Goal: Task Accomplishment & Management: Manage account settings

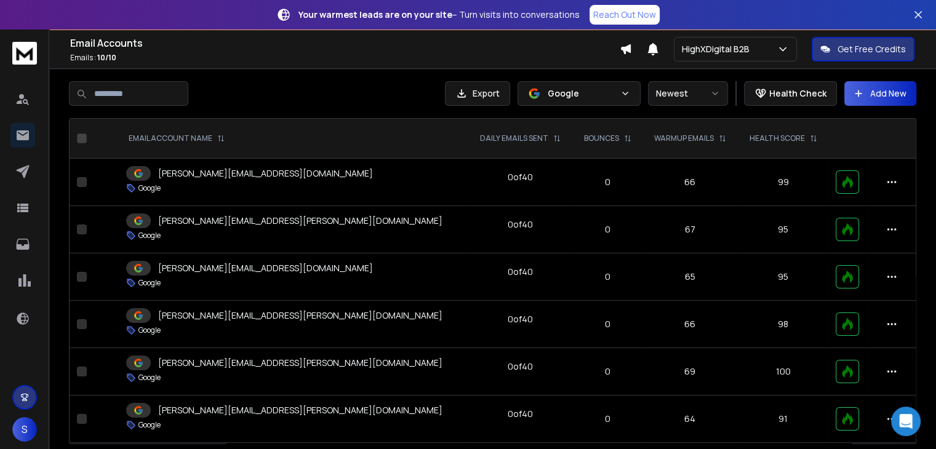
click at [143, 26] on div "Your warmest leads are on your site – Turn visits into conversations Reach Out …" at bounding box center [468, 15] width 936 height 30
click at [25, 179] on icon at bounding box center [22, 171] width 15 height 15
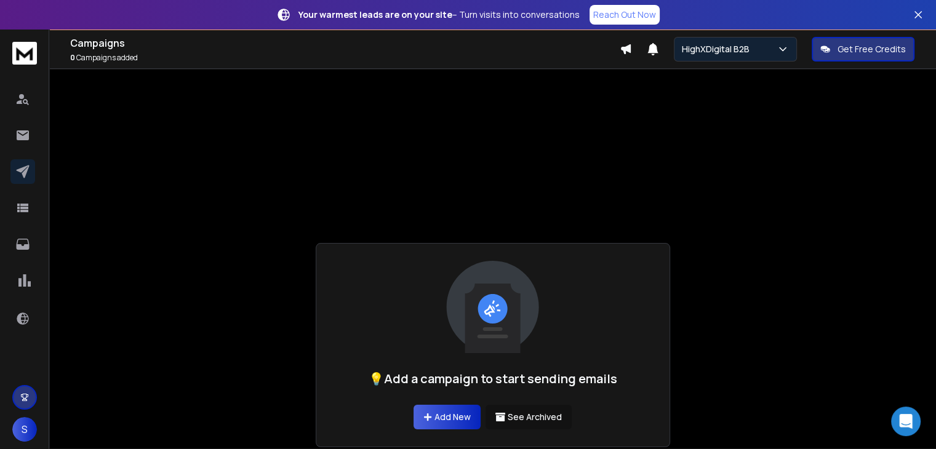
click at [719, 54] on p "HighXDigital B2B" at bounding box center [718, 49] width 73 height 12
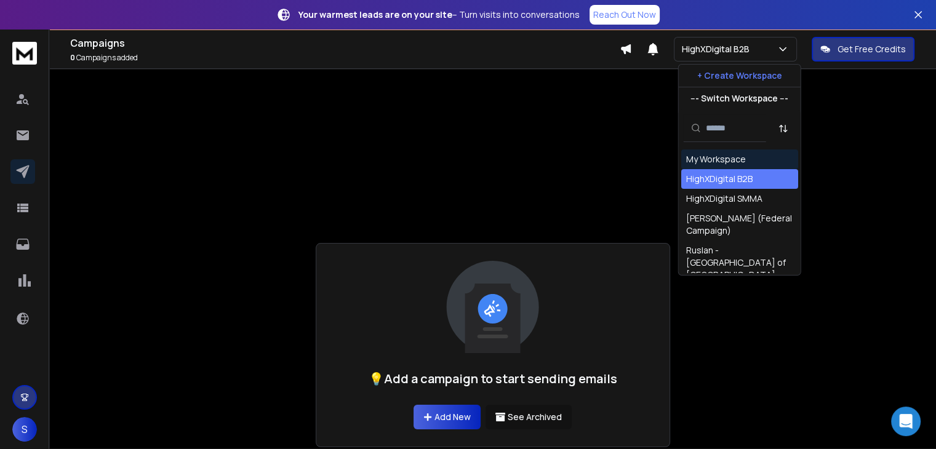
click at [494, 50] on div "Campaigns 0 Campaigns added" at bounding box center [345, 49] width 550 height 27
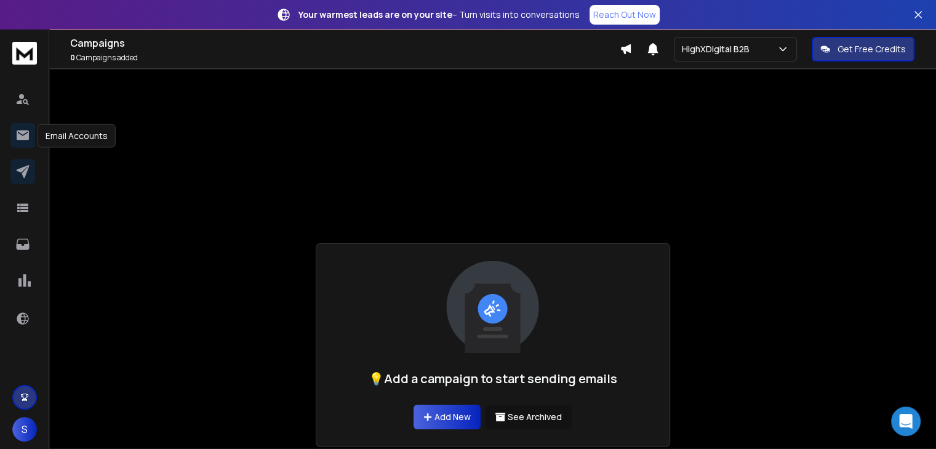
click at [24, 137] on icon at bounding box center [23, 136] width 12 height 10
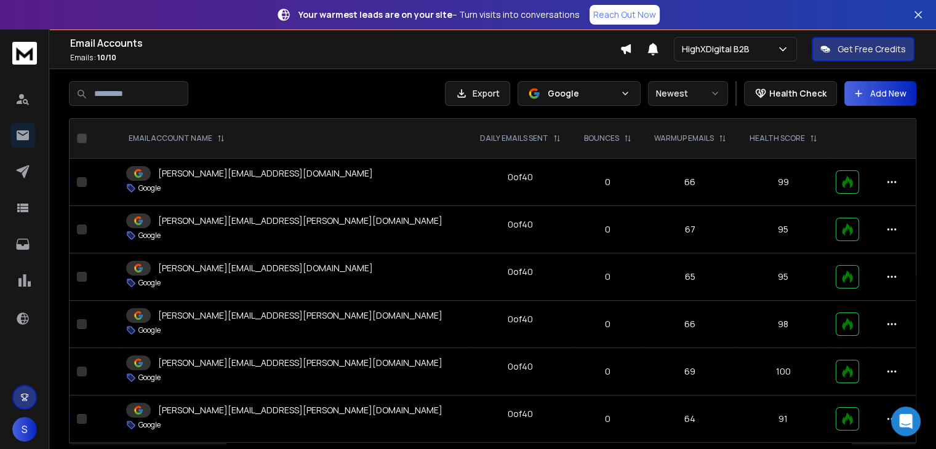
click at [267, 89] on div at bounding box center [253, 93] width 369 height 25
click at [924, 17] on div "Get only verified leads with our AI-powered Lead Finder, starting at $22/mo Try…" at bounding box center [468, 15] width 936 height 30
click at [919, 17] on icon at bounding box center [918, 14] width 11 height 11
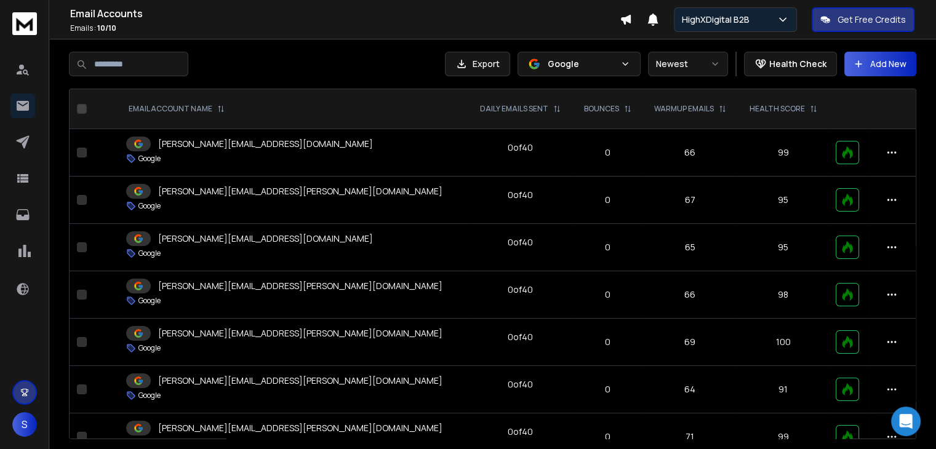
click at [752, 25] on p "HighXDigital B2B" at bounding box center [718, 20] width 73 height 12
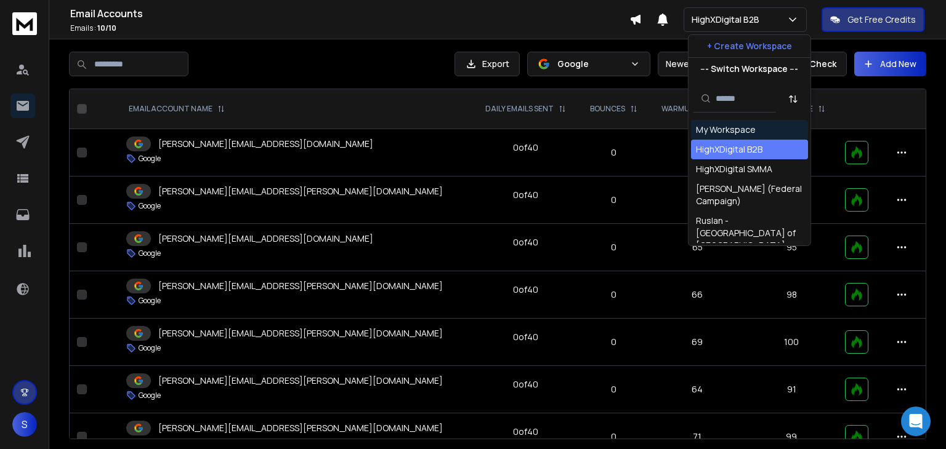
click at [362, 72] on div at bounding box center [258, 64] width 378 height 25
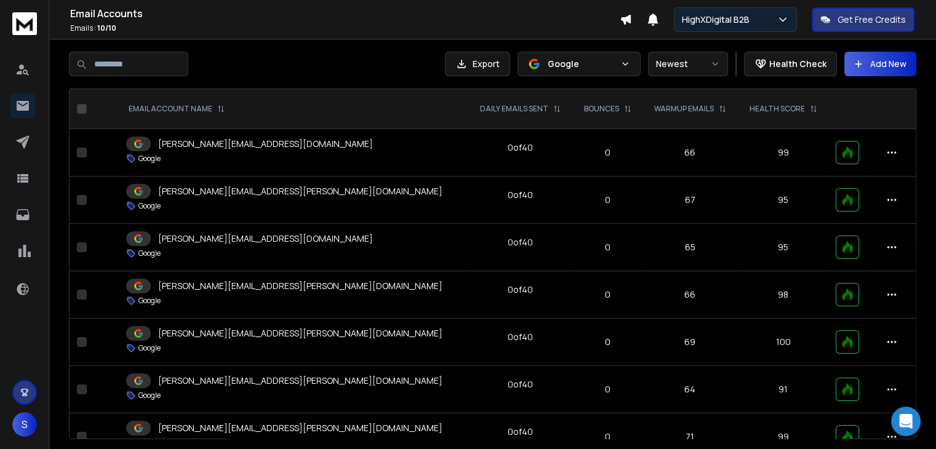
click at [774, 31] on button "HighXDigital B2B" at bounding box center [735, 19] width 123 height 25
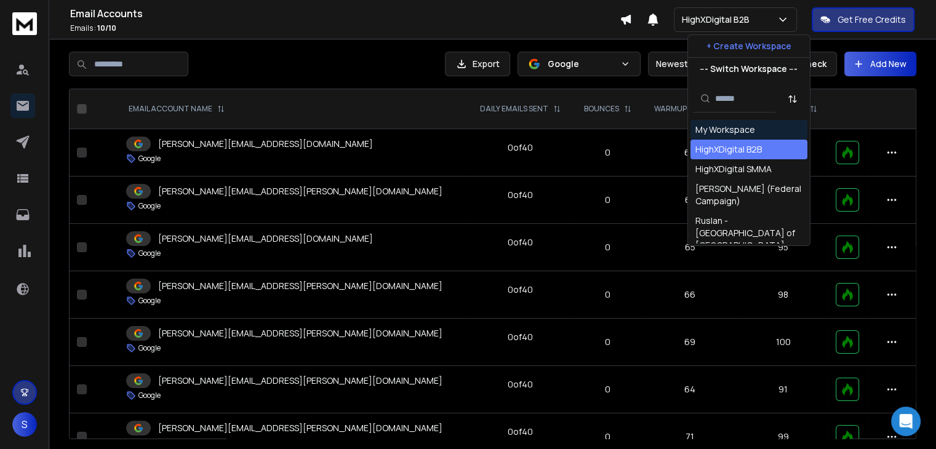
click at [353, 63] on div at bounding box center [253, 64] width 369 height 25
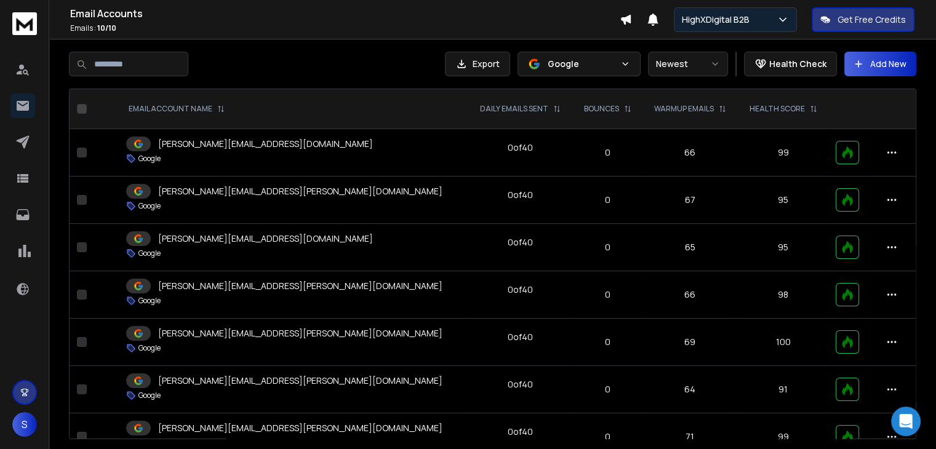
click at [770, 25] on div "HighXDigital B2B" at bounding box center [735, 20] width 107 height 12
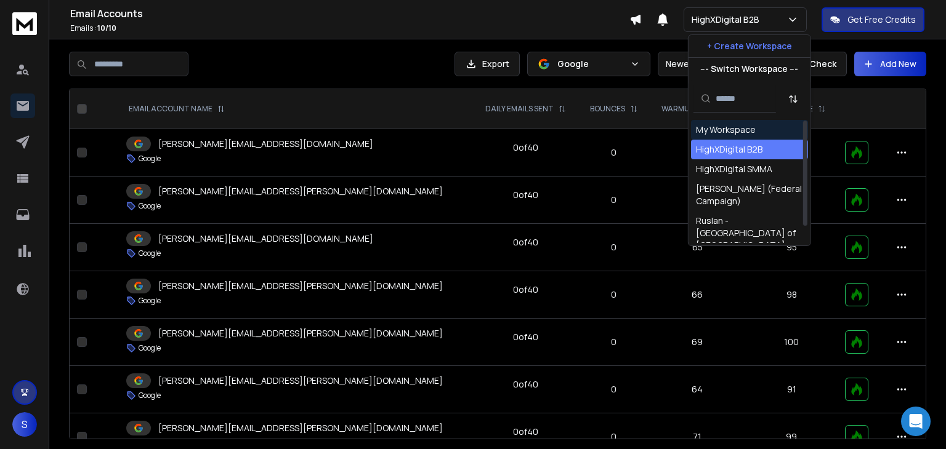
click at [728, 131] on div "My Workspace" at bounding box center [726, 130] width 60 height 12
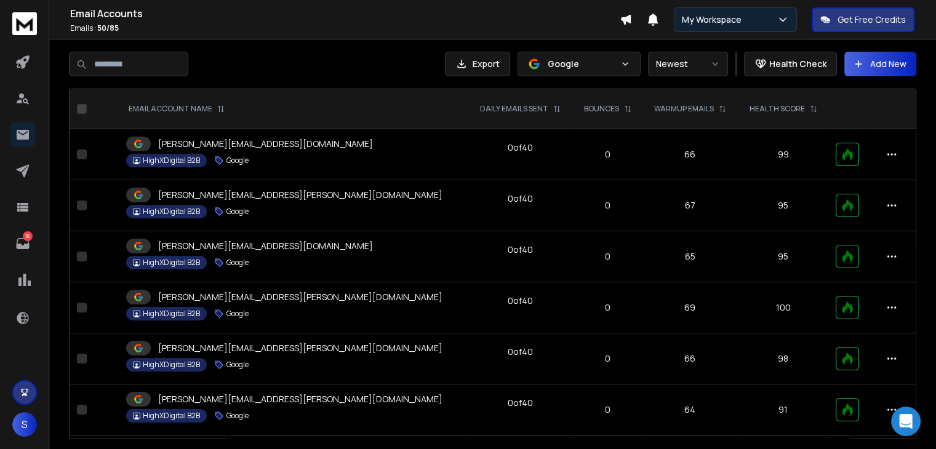
click at [726, 23] on p "My Workspace" at bounding box center [714, 20] width 65 height 12
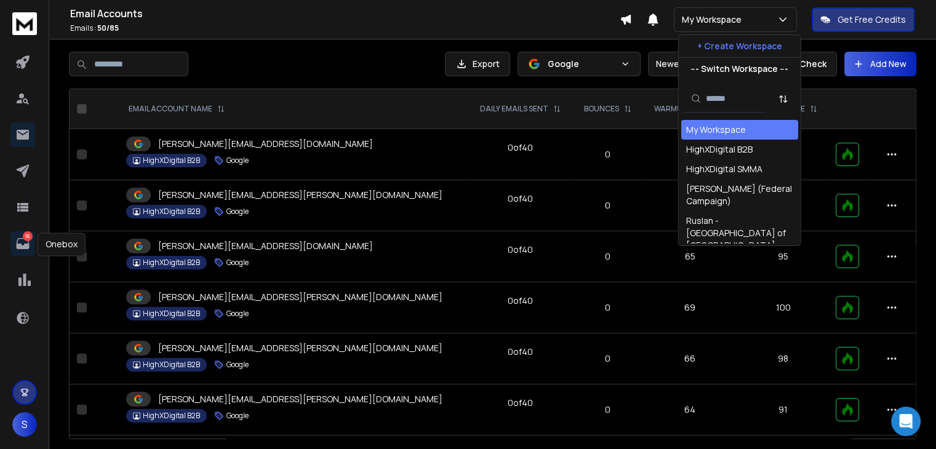
click at [19, 242] on icon at bounding box center [22, 243] width 15 height 15
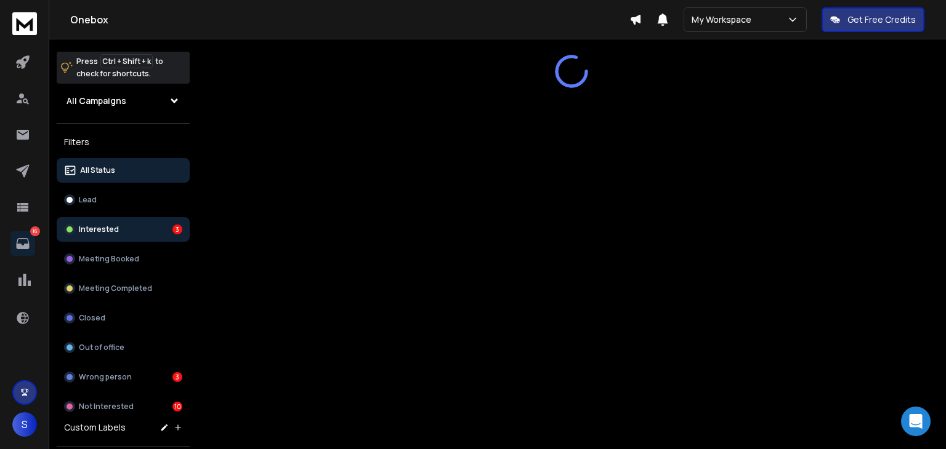
click at [116, 227] on button "Interested 3" at bounding box center [123, 229] width 133 height 25
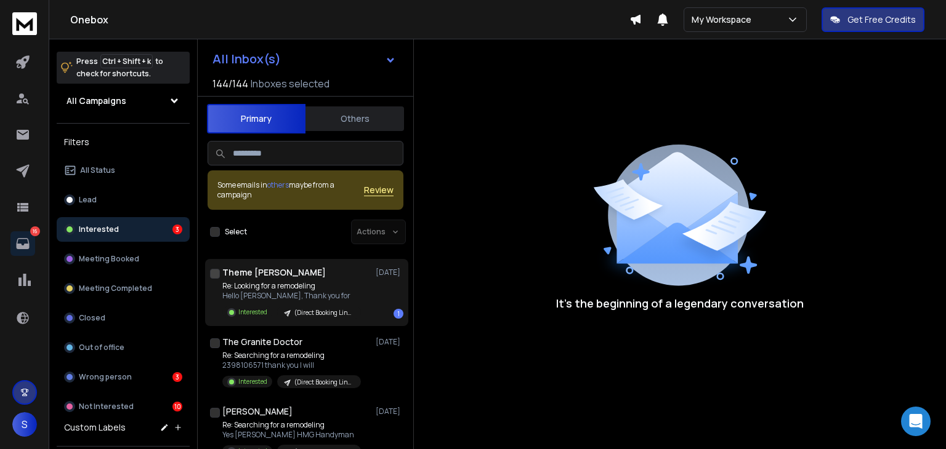
click at [321, 280] on div "Theme Rex 10 Sep Re: Looking for a remodeling Hello Shamim, Thank you for Inter…" at bounding box center [312, 293] width 181 height 52
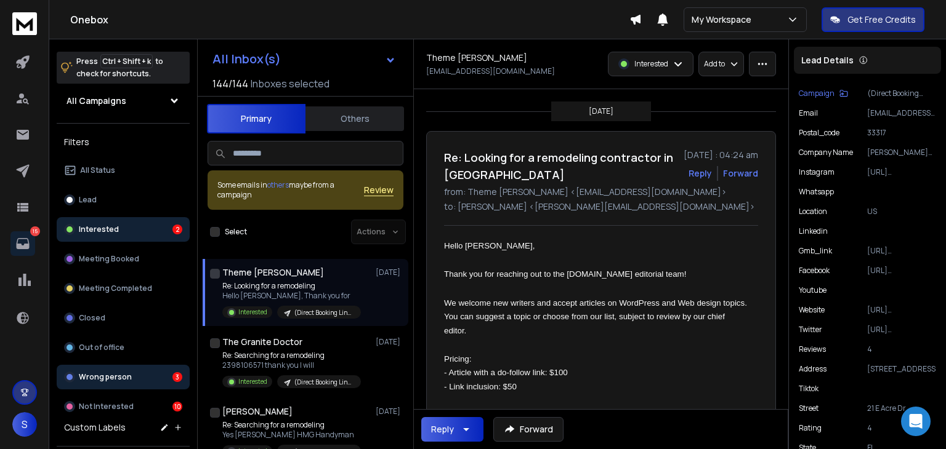
click at [123, 385] on button "Wrong person 3" at bounding box center [123, 377] width 133 height 25
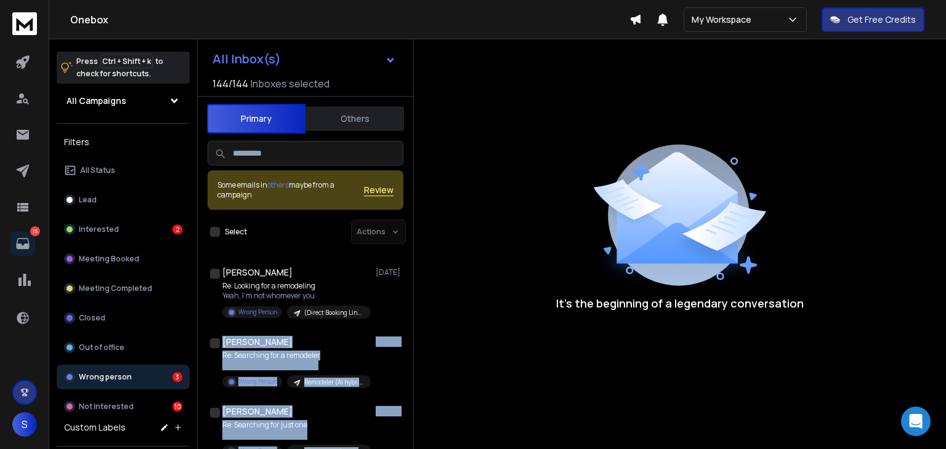
drag, startPoint x: 414, startPoint y: 268, endPoint x: 411, endPoint y: 316, distance: 47.5
click at [411, 316] on div "All Inbox(s) 144 / 144 Inboxes selected Primary Others Some emails in others ma…" at bounding box center [571, 263] width 749 height 449
click at [433, 275] on div "It’s the beginning of a legendary conversation" at bounding box center [680, 230] width 532 height 382
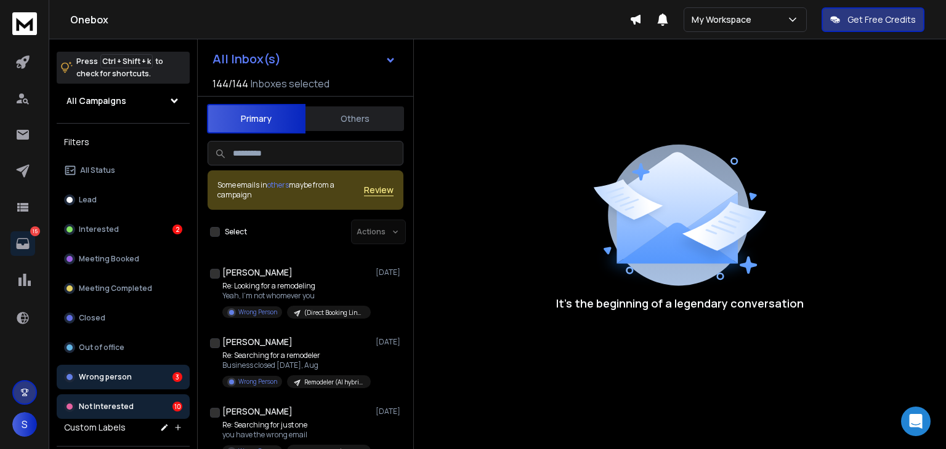
click at [148, 398] on button "Not Interested 10" at bounding box center [123, 407] width 133 height 25
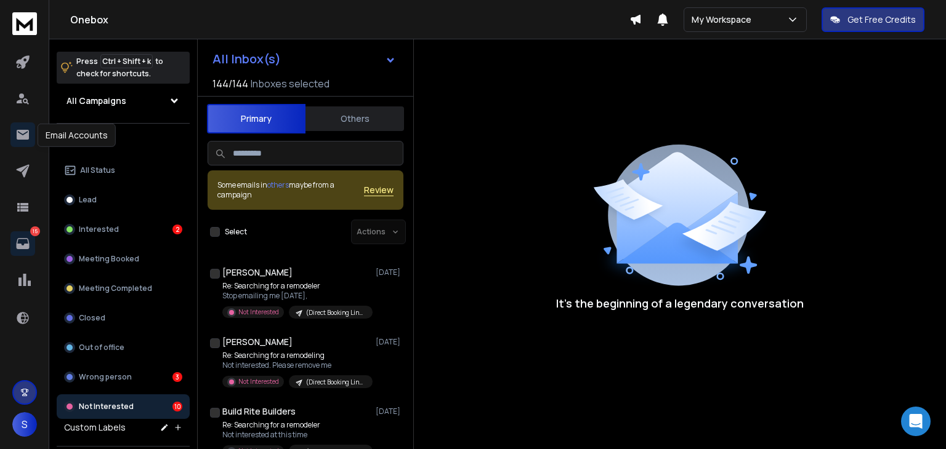
click at [25, 137] on icon at bounding box center [23, 135] width 12 height 10
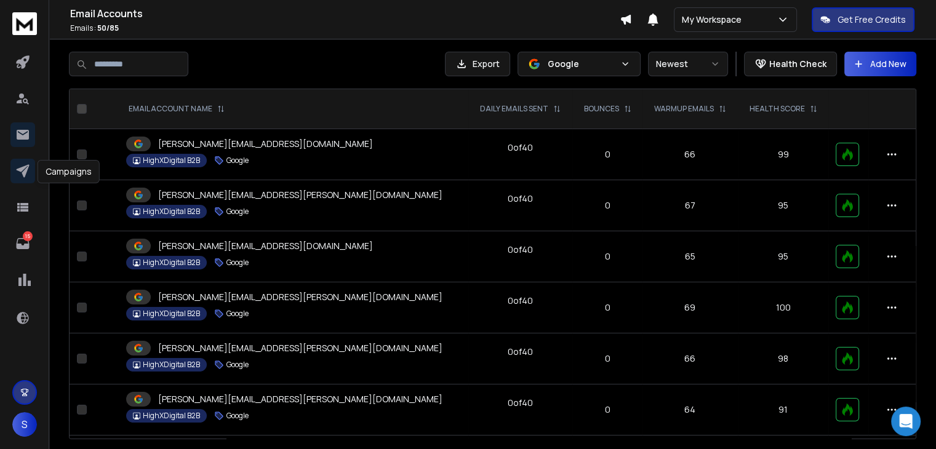
click at [20, 172] on icon at bounding box center [22, 170] width 13 height 13
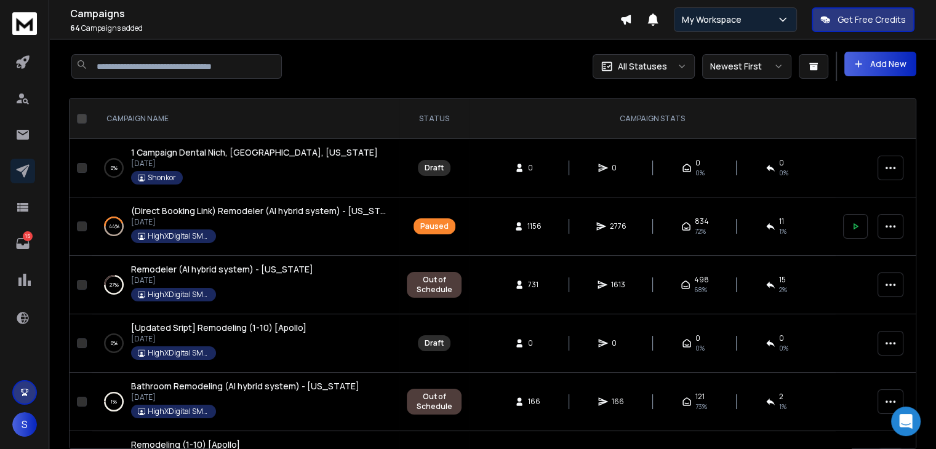
click at [736, 23] on p "My Workspace" at bounding box center [714, 20] width 65 height 12
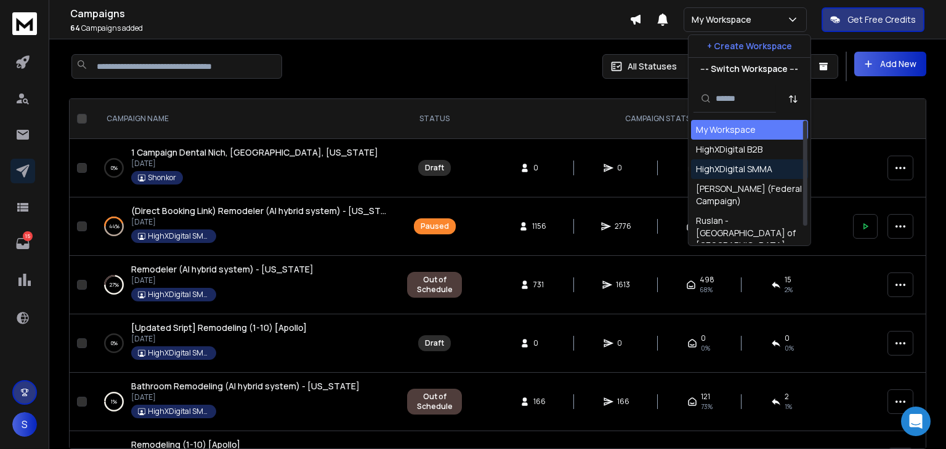
click at [719, 168] on div "HighXDigital SMMA" at bounding box center [734, 169] width 76 height 12
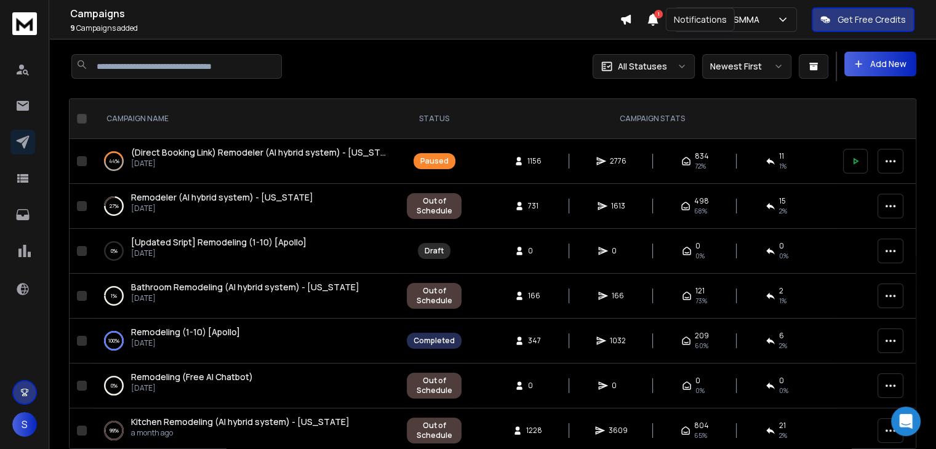
click at [659, 17] on icon at bounding box center [653, 19] width 11 height 12
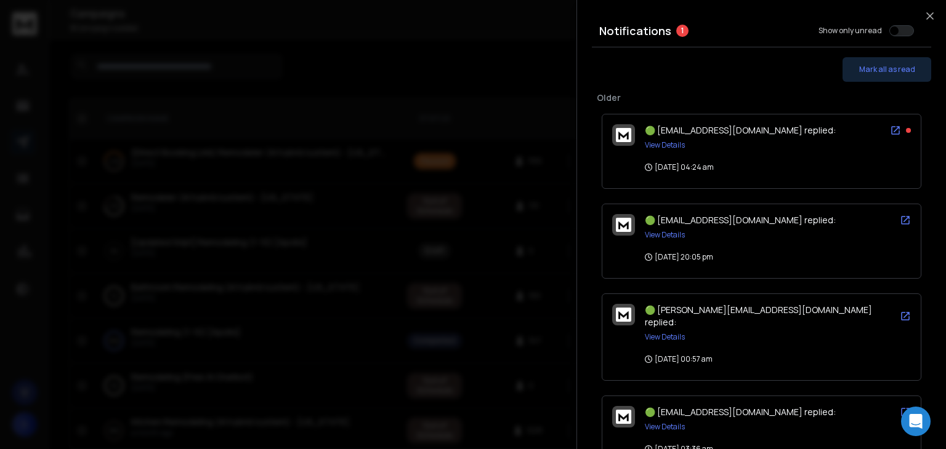
click at [883, 73] on span "Mark all as read" at bounding box center [887, 70] width 56 height 10
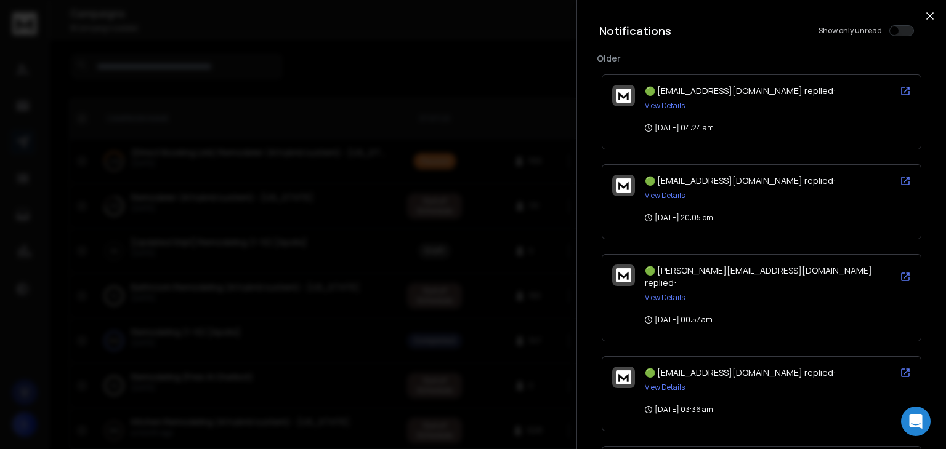
click at [924, 15] on icon "button" at bounding box center [930, 16] width 12 height 12
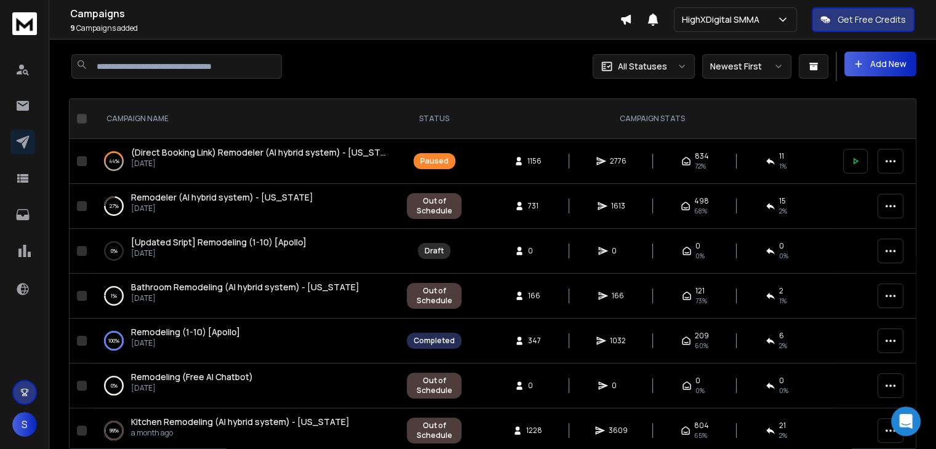
click at [408, 68] on div at bounding box center [281, 67] width 424 height 30
click at [22, 215] on icon at bounding box center [22, 214] width 15 height 15
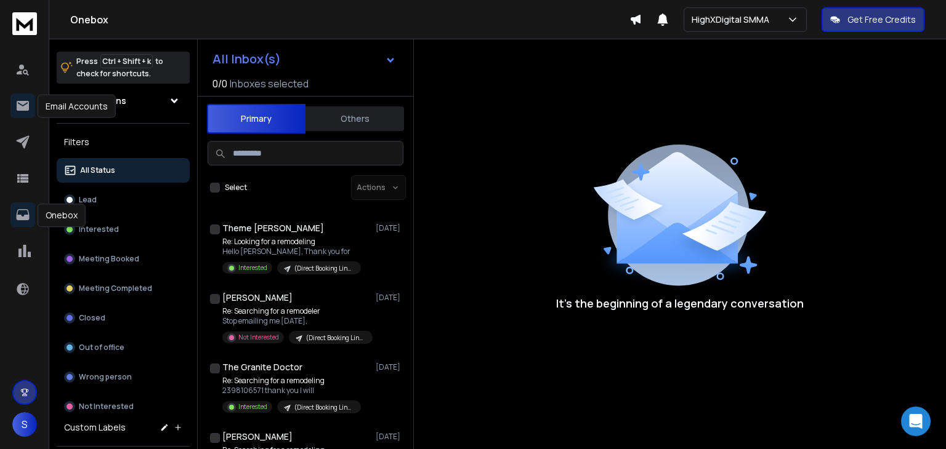
click at [17, 103] on icon at bounding box center [23, 106] width 12 height 10
